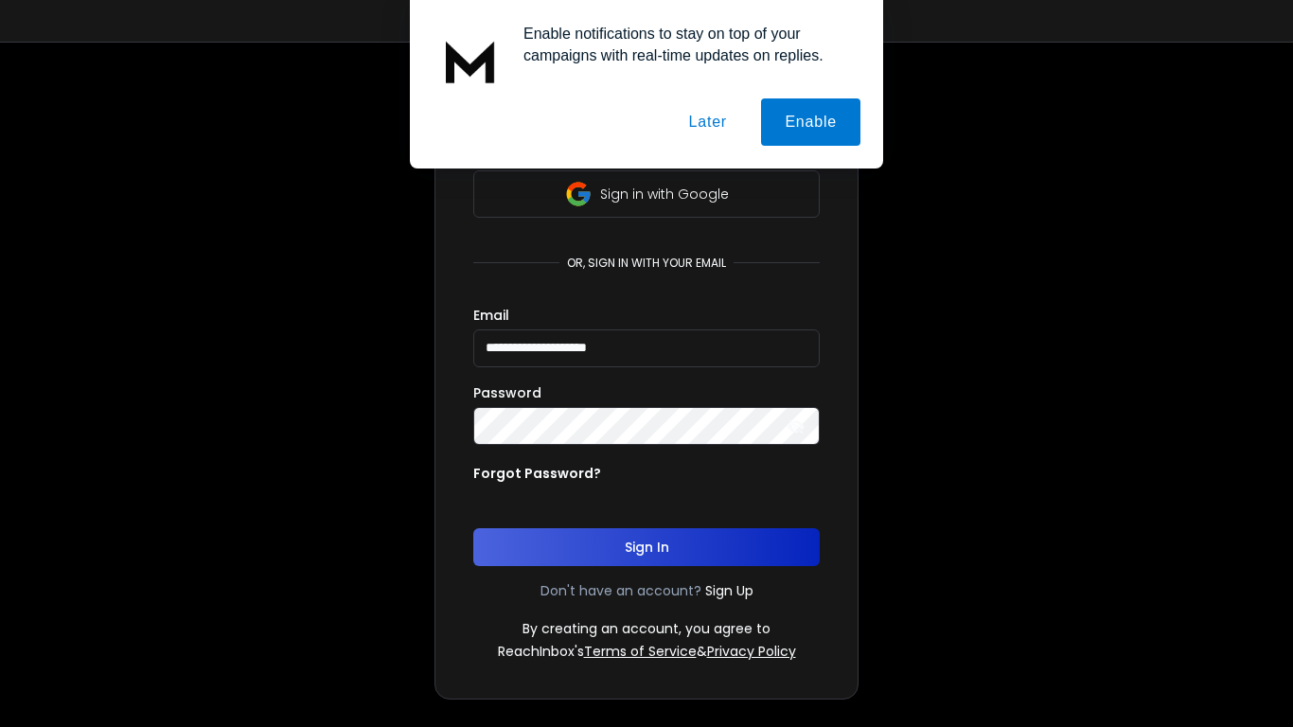
type input "**********"
click at [646, 546] on button "Sign In" at bounding box center [646, 547] width 346 height 38
